Goal: Task Accomplishment & Management: Complete application form

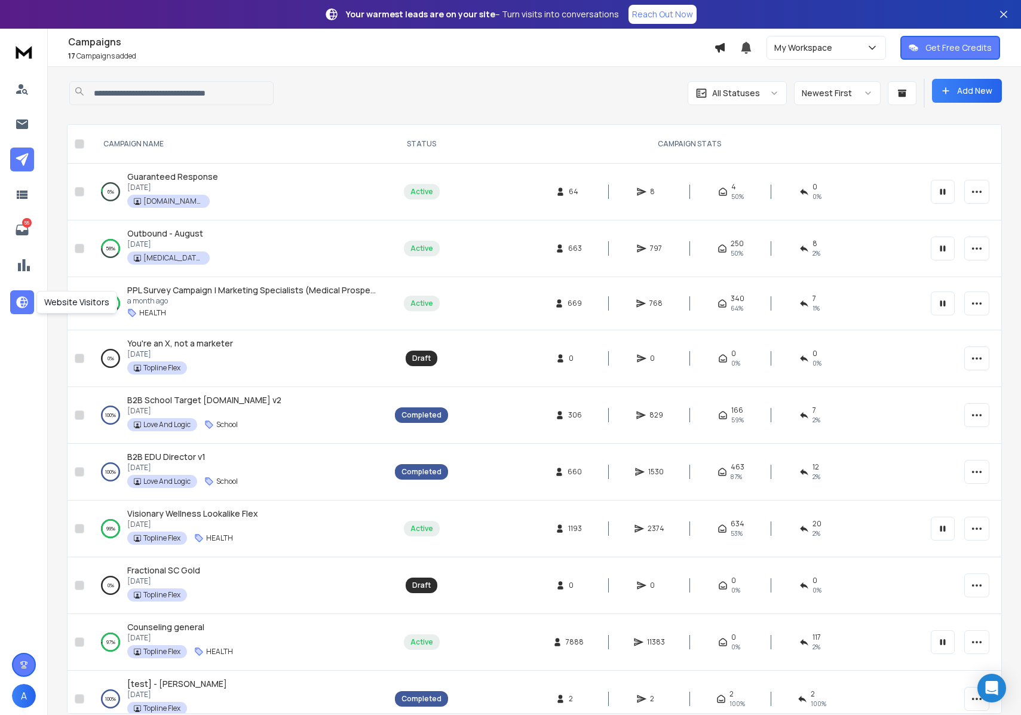
click at [16, 299] on icon at bounding box center [22, 302] width 14 height 14
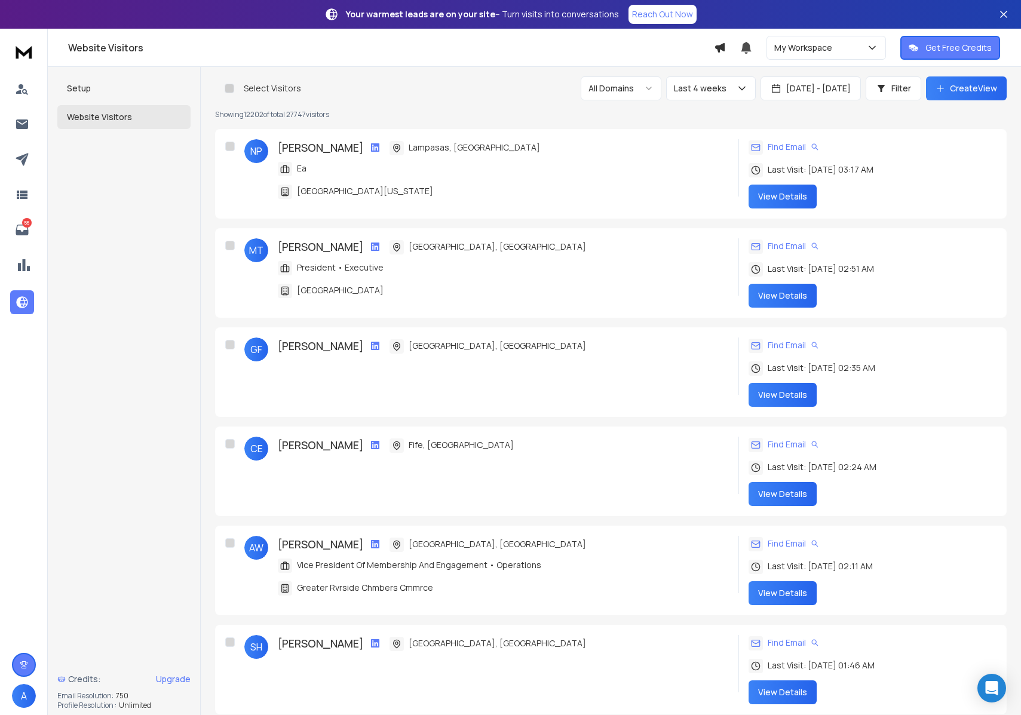
click at [102, 120] on button "Website Visitors" at bounding box center [123, 117] width 133 height 24
click at [84, 251] on div "Topline" at bounding box center [87, 254] width 30 height 12
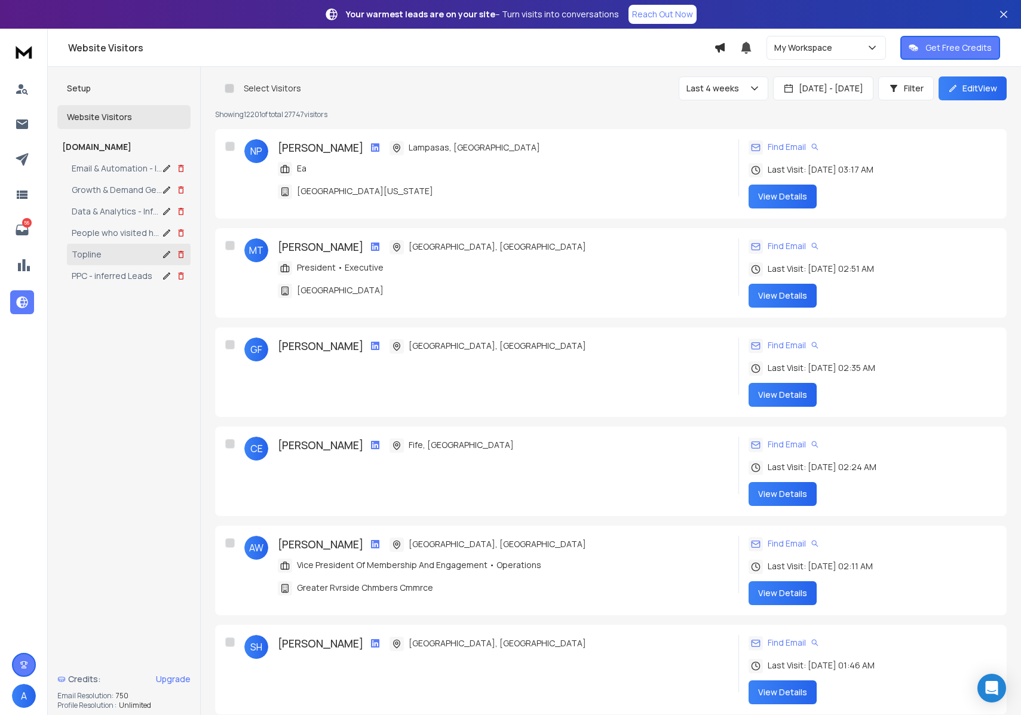
click at [167, 252] on icon at bounding box center [167, 255] width 10 height 10
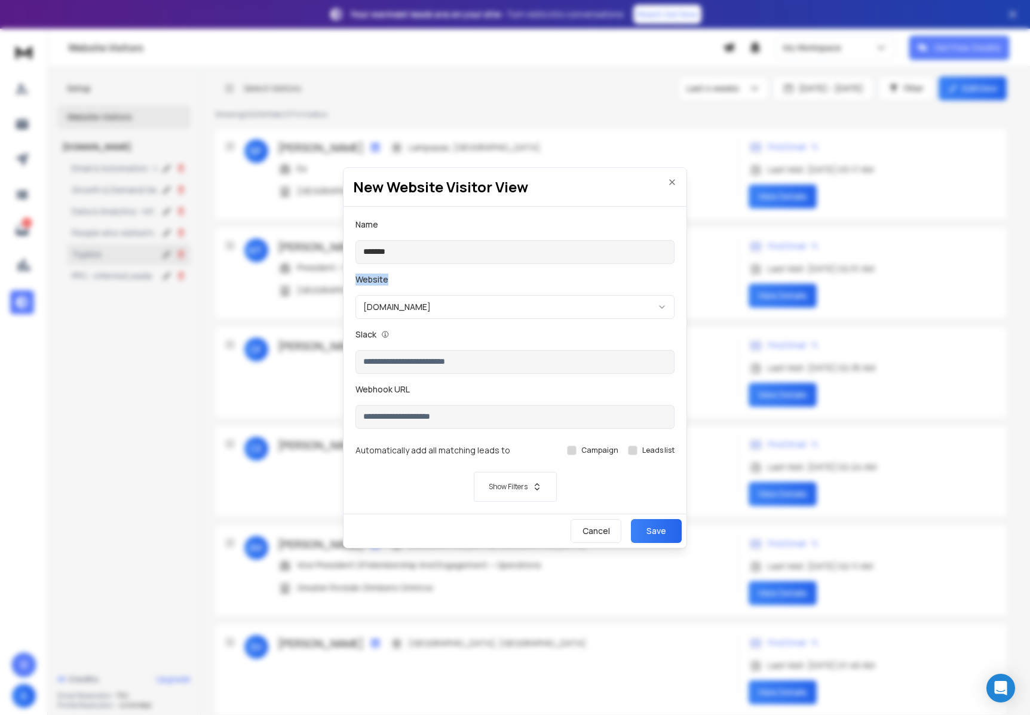
drag, startPoint x: 357, startPoint y: 287, endPoint x: 419, endPoint y: 288, distance: 61.5
click at [419, 288] on div "**********" at bounding box center [514, 296] width 319 height 45
click at [671, 185] on icon "button" at bounding box center [672, 182] width 10 height 10
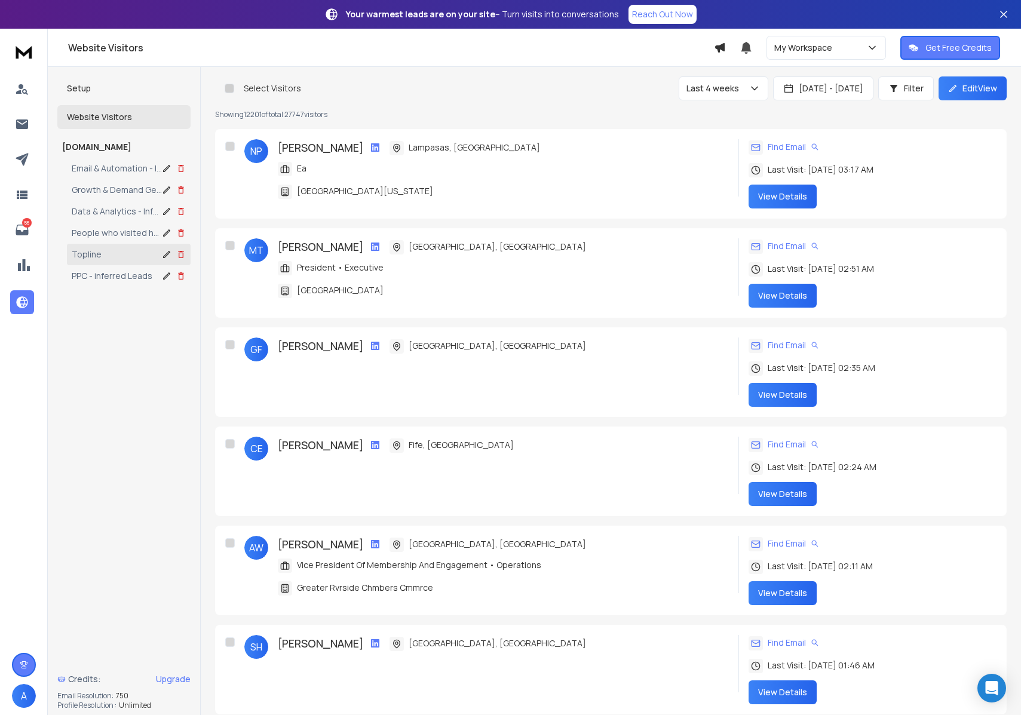
click at [165, 253] on icon at bounding box center [167, 255] width 10 height 10
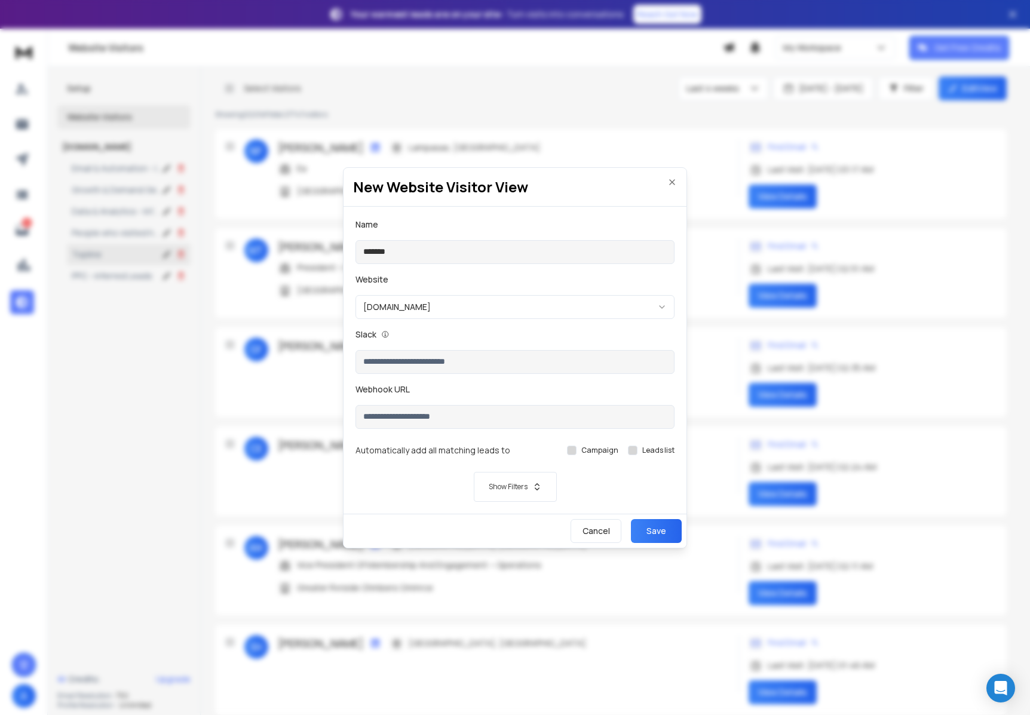
click at [395, 420] on input at bounding box center [514, 417] width 319 height 24
drag, startPoint x: 356, startPoint y: 392, endPoint x: 420, endPoint y: 395, distance: 64.0
click at [420, 395] on div "**********" at bounding box center [514, 360] width 343 height 307
click at [419, 395] on div "Webhook URL" at bounding box center [514, 389] width 319 height 12
drag, startPoint x: 670, startPoint y: 184, endPoint x: 592, endPoint y: 156, distance: 82.0
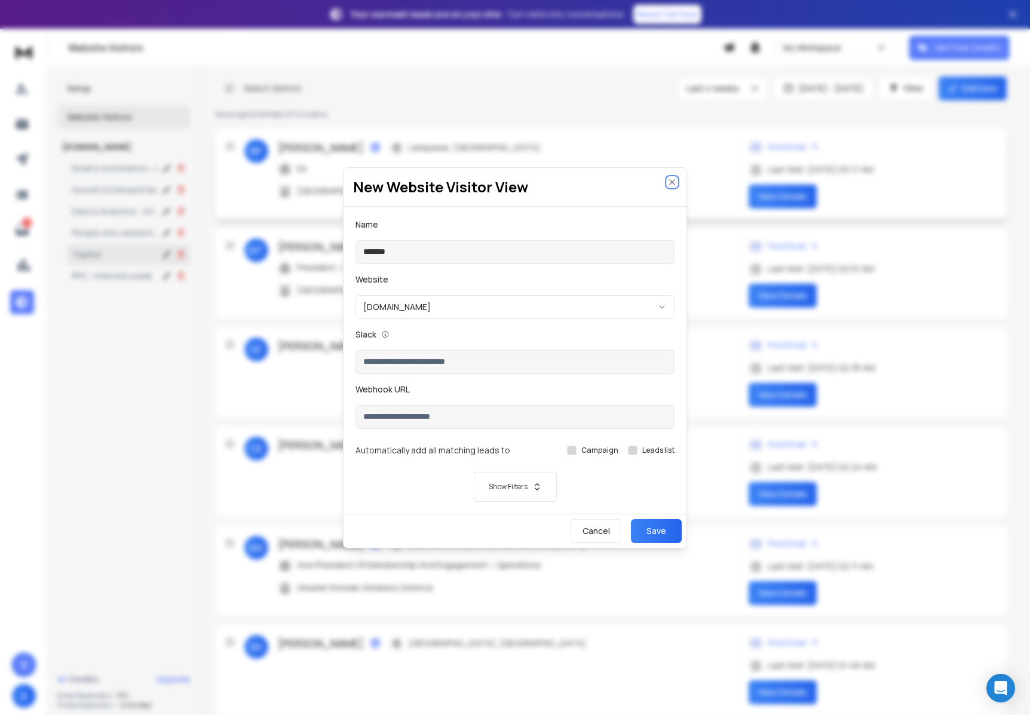
click at [670, 184] on icon "button" at bounding box center [672, 182] width 5 height 5
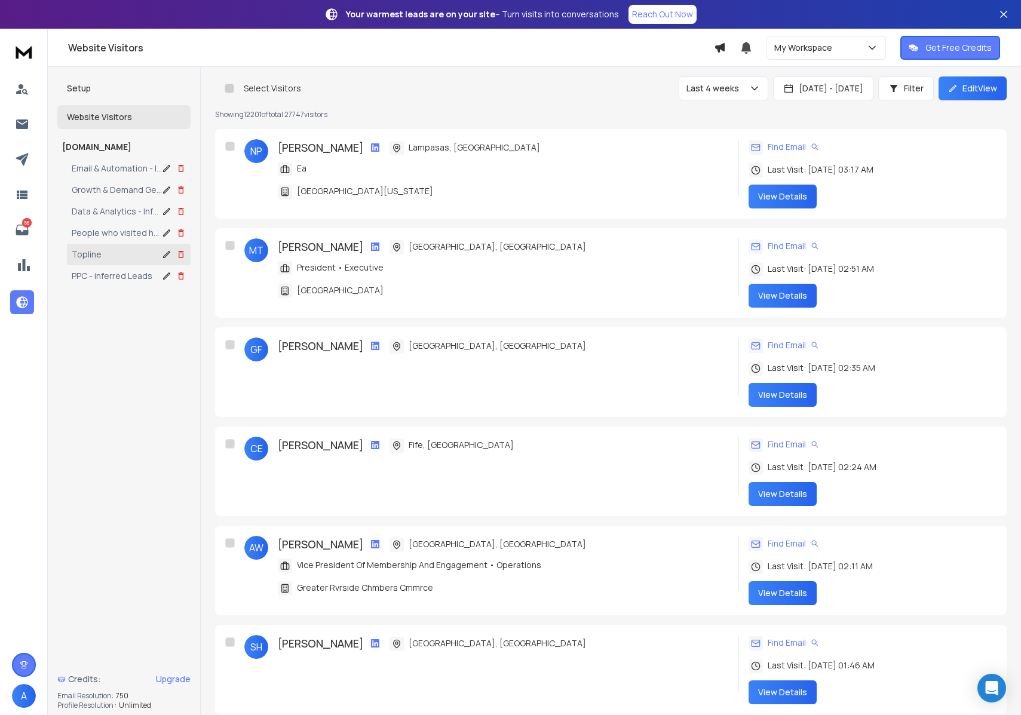
click at [163, 254] on icon at bounding box center [167, 255] width 10 height 10
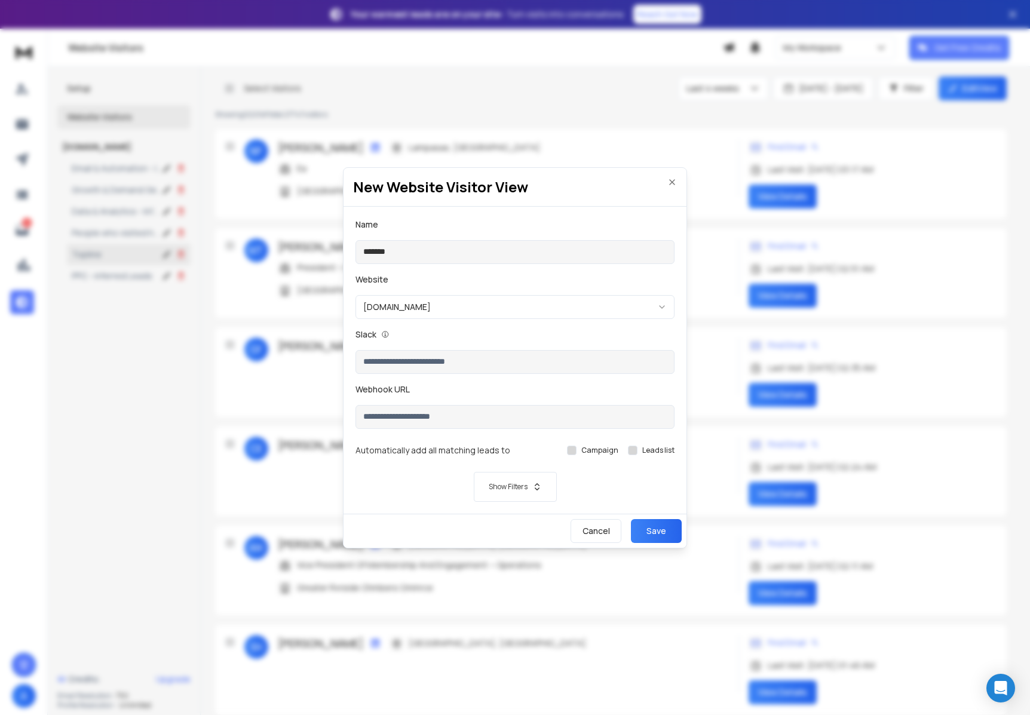
click at [426, 411] on input at bounding box center [514, 417] width 319 height 24
click at [669, 183] on icon "button" at bounding box center [672, 182] width 10 height 10
